Goal: Task Accomplishment & Management: Use online tool/utility

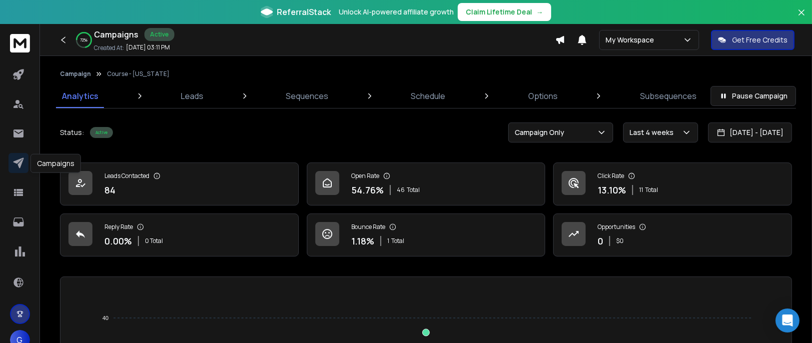
click at [19, 162] on icon at bounding box center [18, 163] width 10 height 10
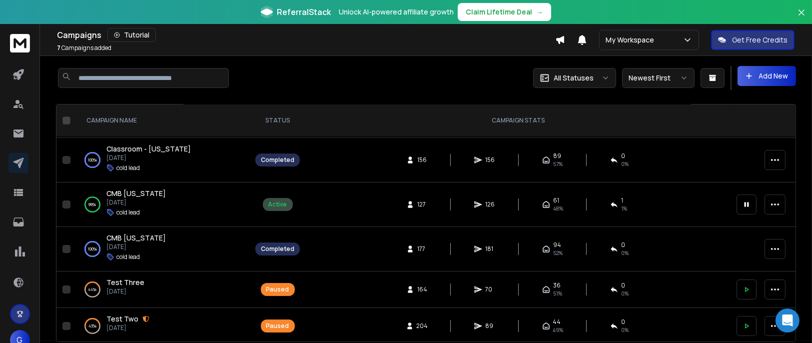
scroll to position [37, 0]
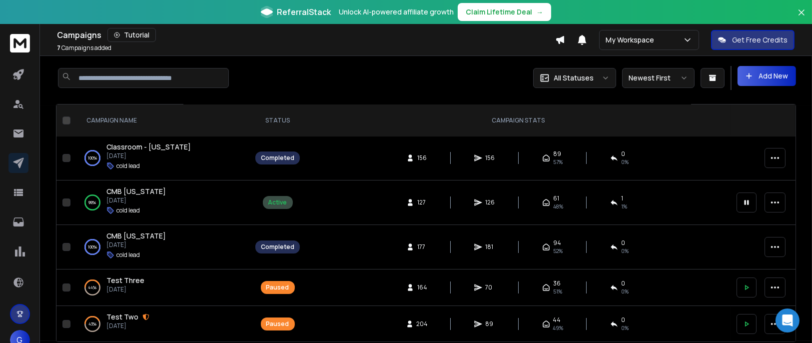
click at [150, 241] on p "7 days ago" at bounding box center [135, 245] width 59 height 8
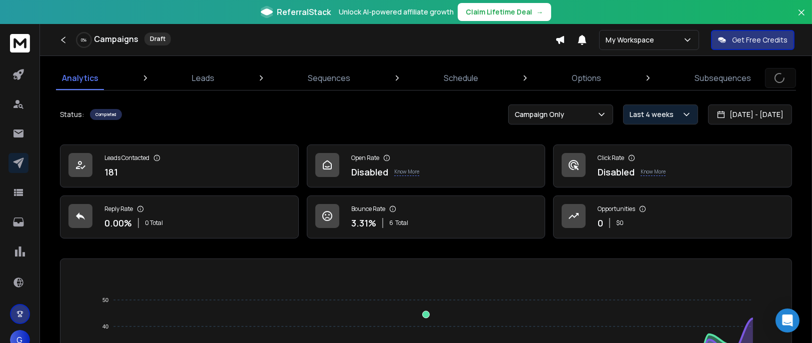
click at [652, 114] on div "Last 4 weeks" at bounding box center [661, 114] width 62 height 10
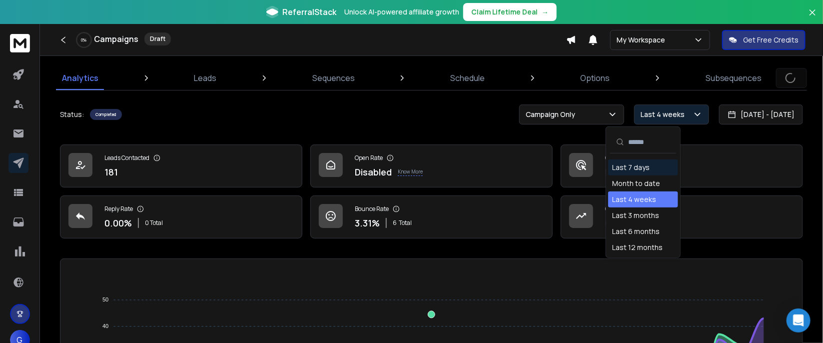
click at [652, 114] on p "Last 4 weeks" at bounding box center [665, 114] width 48 height 10
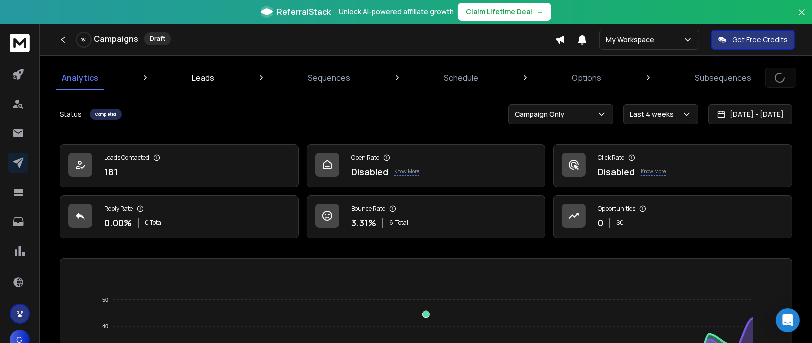
click at [206, 79] on p "Leads" at bounding box center [203, 78] width 22 height 12
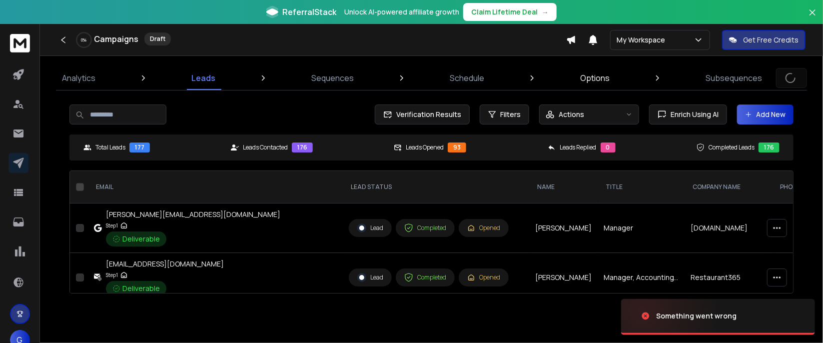
click at [612, 79] on link "Options" at bounding box center [594, 78] width 41 height 24
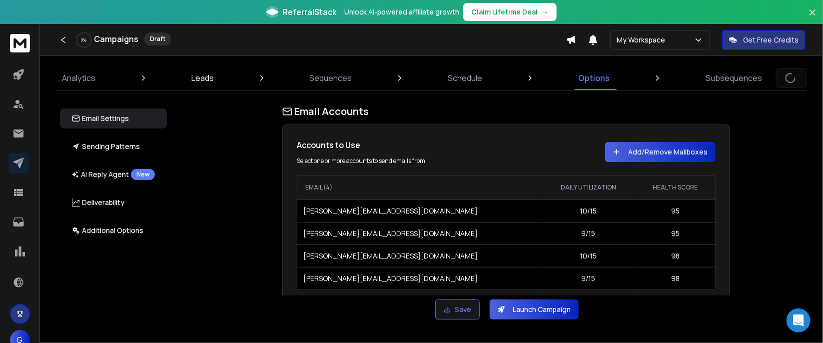
click at [209, 78] on p "Leads" at bounding box center [202, 78] width 22 height 12
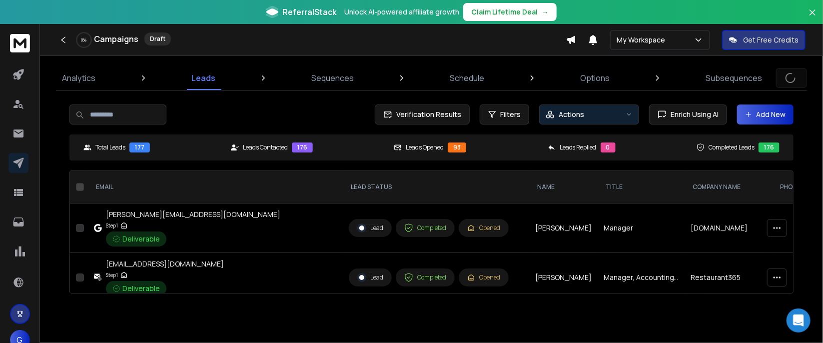
click at [630, 117] on icon "button" at bounding box center [629, 114] width 7 height 8
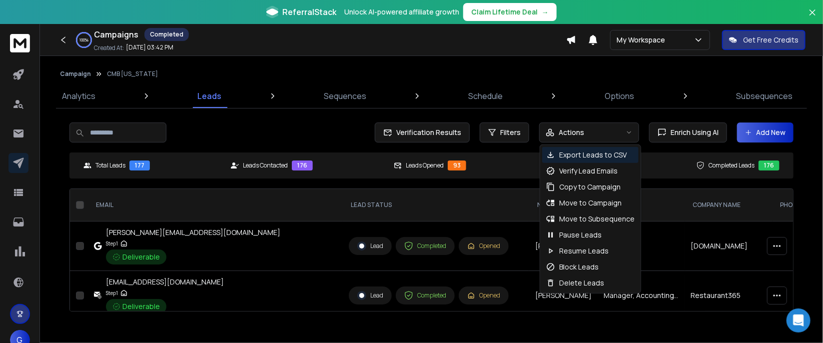
click at [604, 156] on p "Export Leads to CSV" at bounding box center [592, 155] width 67 height 10
